Goal: Communication & Community: Answer question/provide support

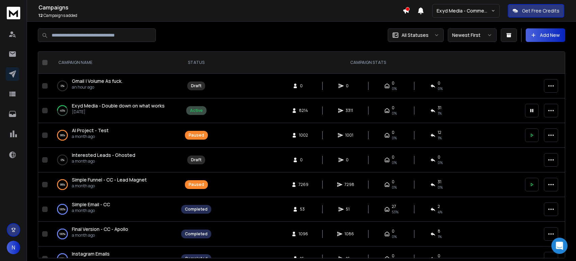
click at [12, 115] on icon at bounding box center [12, 114] width 7 height 6
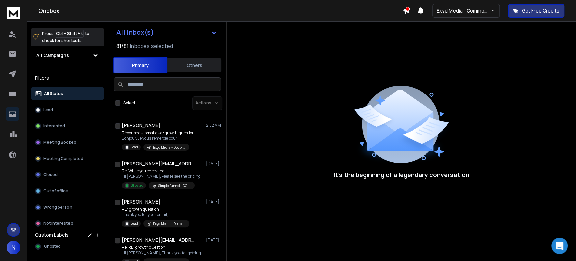
click at [196, 63] on button "Others" at bounding box center [194, 65] width 54 height 15
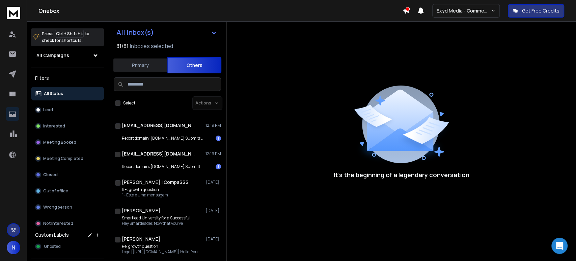
click at [138, 70] on button "Primary" at bounding box center [140, 65] width 54 height 15
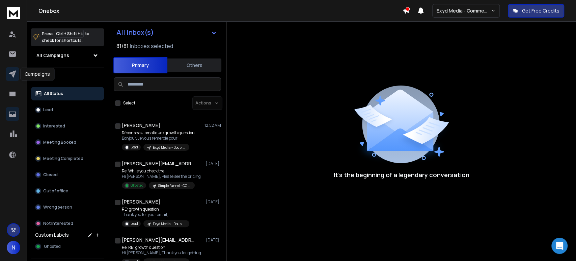
drag, startPoint x: 11, startPoint y: 76, endPoint x: 16, endPoint y: 75, distance: 5.4
click at [11, 76] on icon at bounding box center [12, 74] width 8 height 8
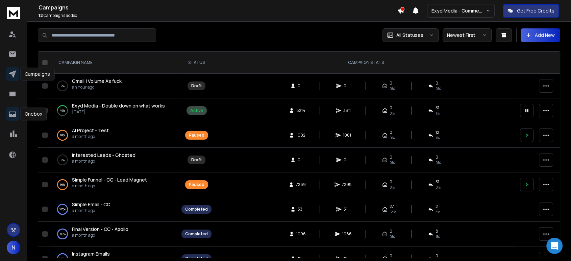
click at [14, 114] on icon at bounding box center [12, 114] width 7 height 6
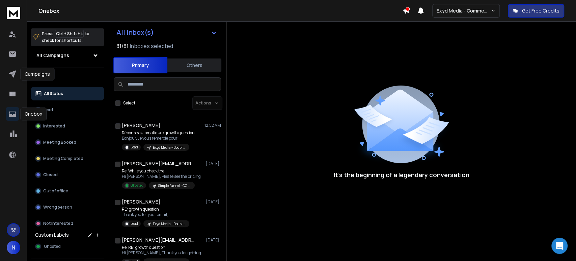
drag, startPoint x: 16, startPoint y: 77, endPoint x: 24, endPoint y: 79, distance: 8.4
click at [16, 77] on icon at bounding box center [12, 74] width 8 height 8
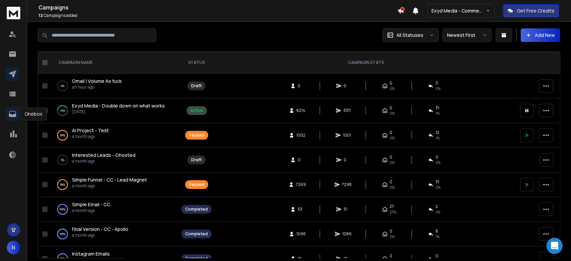
click at [12, 117] on icon at bounding box center [12, 114] width 8 height 8
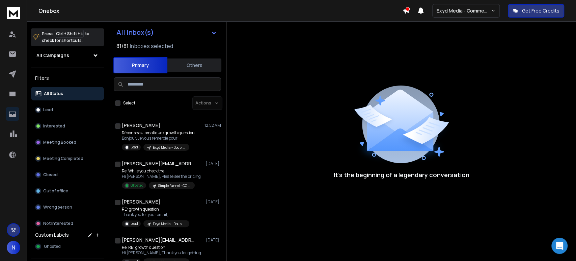
click at [217, 62] on button "Others" at bounding box center [194, 65] width 54 height 15
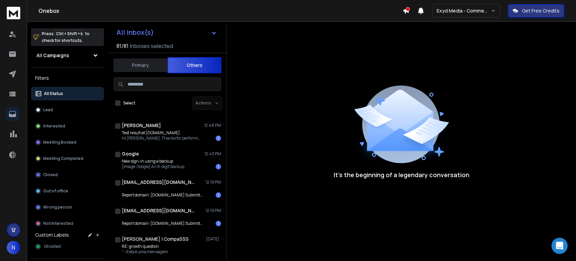
click at [170, 57] on button "Others" at bounding box center [194, 65] width 54 height 16
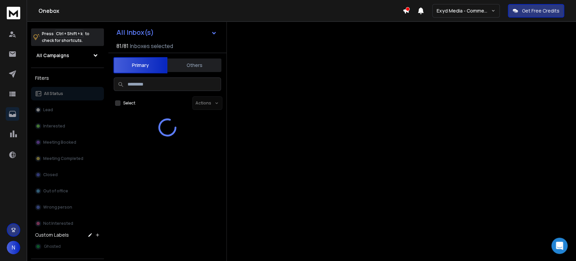
click at [152, 62] on button "Primary" at bounding box center [140, 65] width 54 height 16
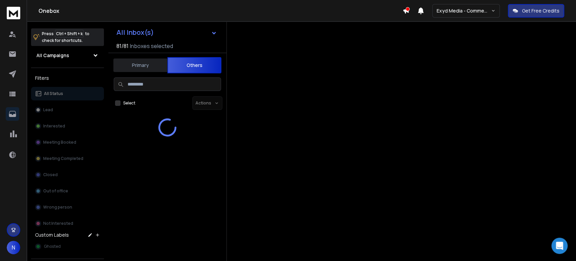
click at [194, 66] on button "Others" at bounding box center [194, 65] width 54 height 16
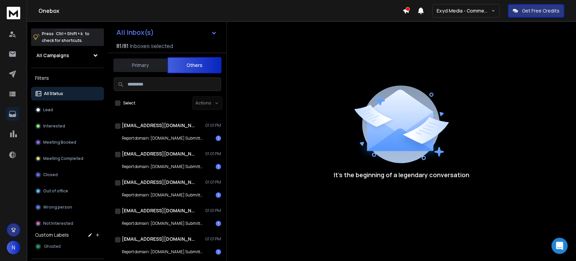
click at [140, 63] on button "Primary" at bounding box center [140, 65] width 54 height 15
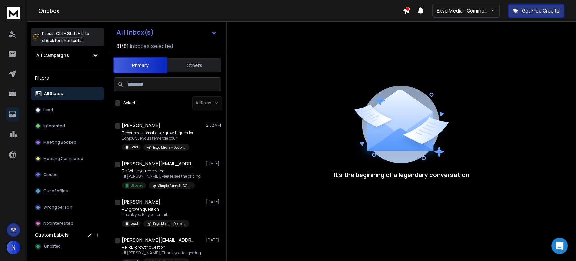
click at [178, 67] on button "Others" at bounding box center [194, 65] width 54 height 15
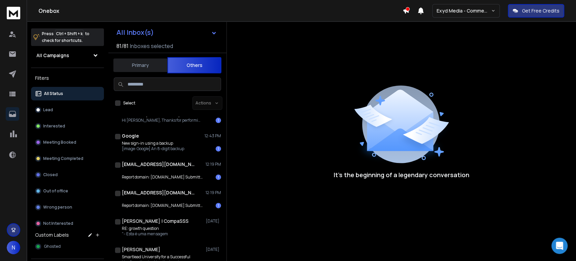
scroll to position [187, 0]
click at [195, 126] on div "Mariia Tymechko 12:48 PM Test result at Warmy.io Hi Naomi, Thanks for performin…" at bounding box center [167, 114] width 111 height 27
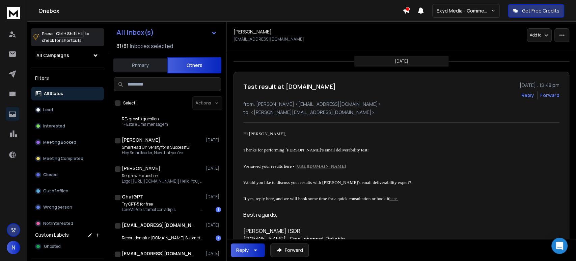
scroll to position [300, 0]
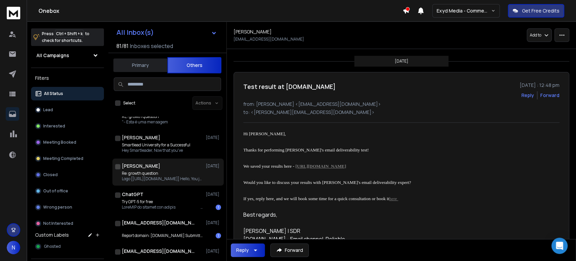
click at [179, 172] on p "Re: growth question" at bounding box center [162, 173] width 81 height 5
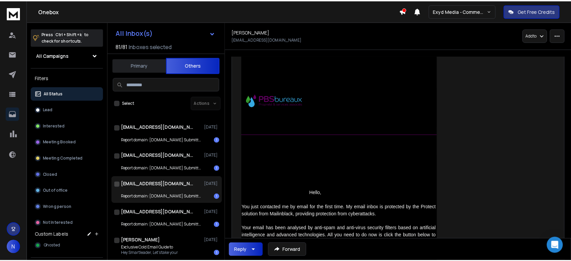
scroll to position [413, 0]
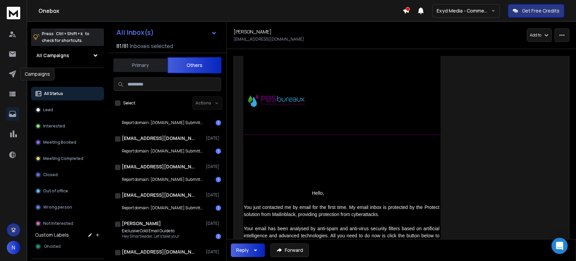
click at [19, 76] on link at bounding box center [13, 74] width 14 height 14
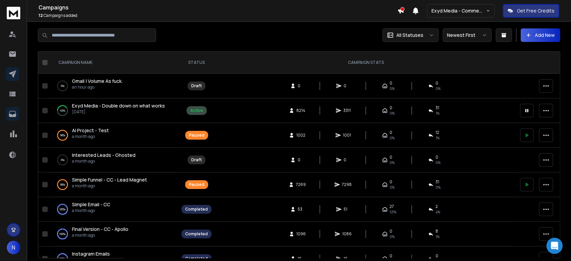
click at [15, 111] on icon at bounding box center [12, 114] width 8 height 8
